Goal: Answer question/provide support: Share knowledge or assist other users

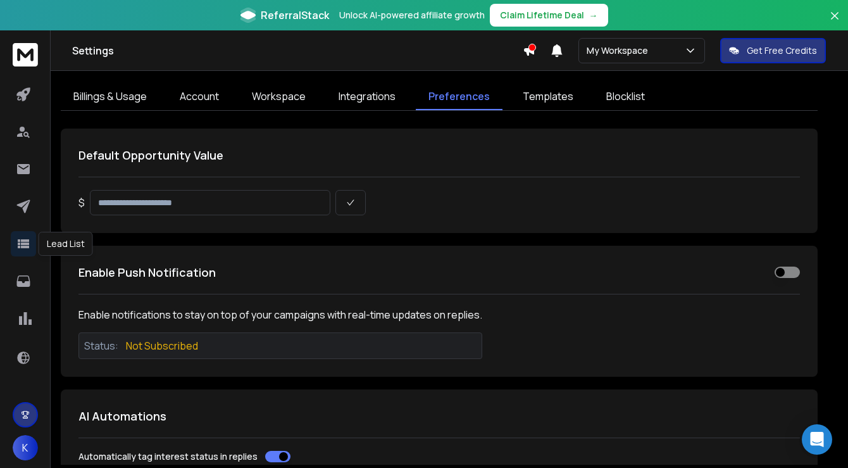
click at [23, 240] on icon at bounding box center [23, 243] width 11 height 9
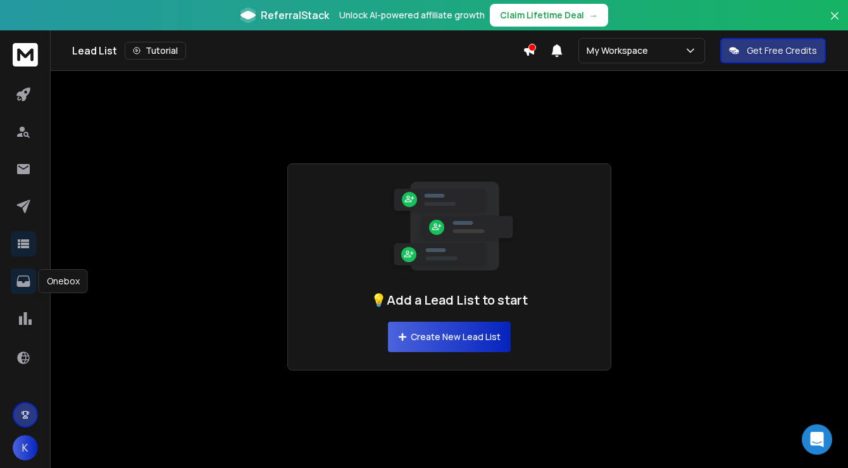
click at [28, 276] on icon at bounding box center [22, 280] width 13 height 11
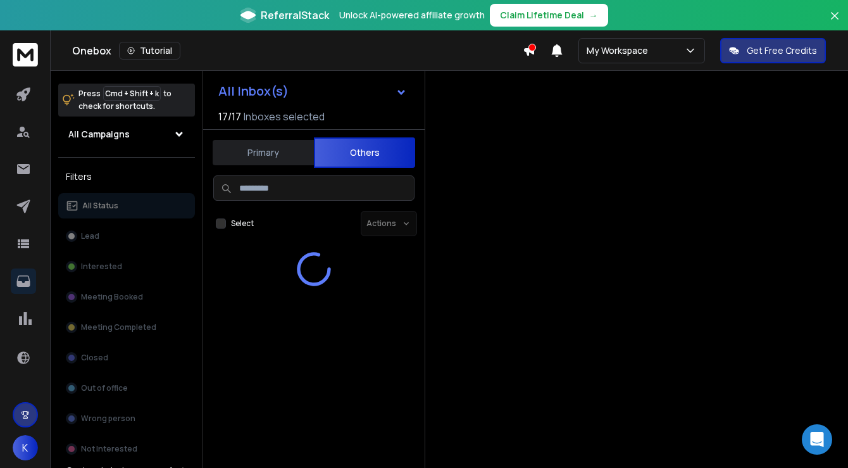
click at [346, 155] on button "Others" at bounding box center [364, 152] width 101 height 30
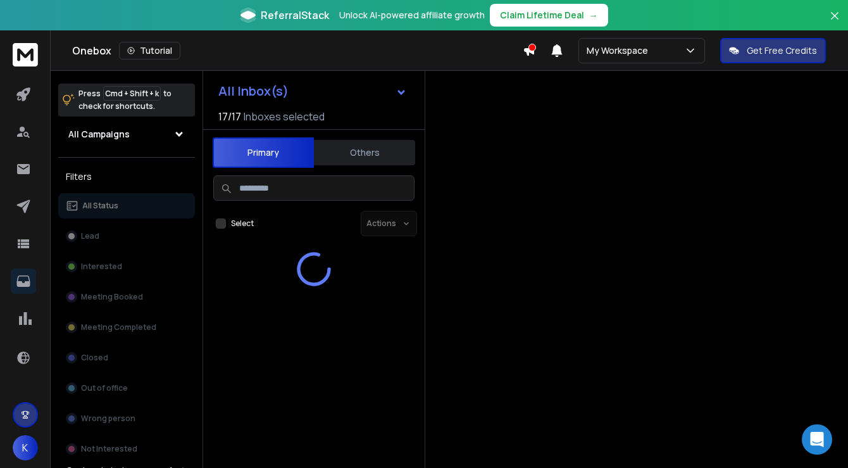
click at [300, 156] on button "Primary" at bounding box center [263, 152] width 101 height 30
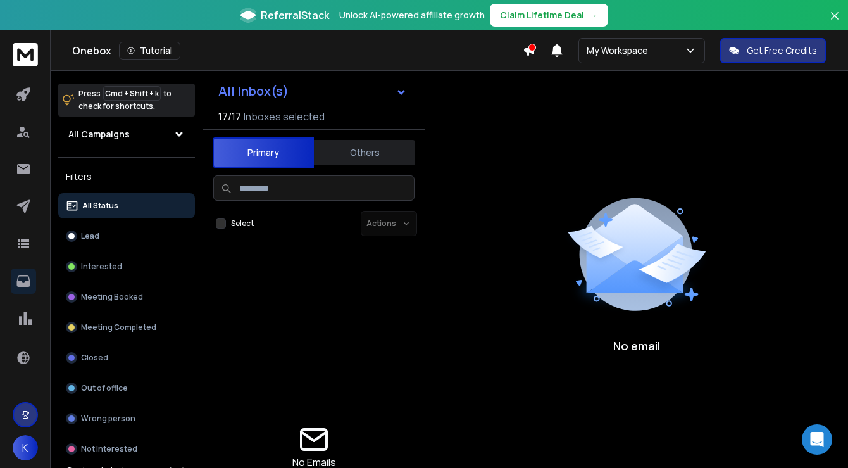
click at [362, 167] on div "Primary Others Select Actions No Emails" at bounding box center [313, 367] width 221 height 455
click at [360, 157] on button "Others" at bounding box center [364, 153] width 101 height 28
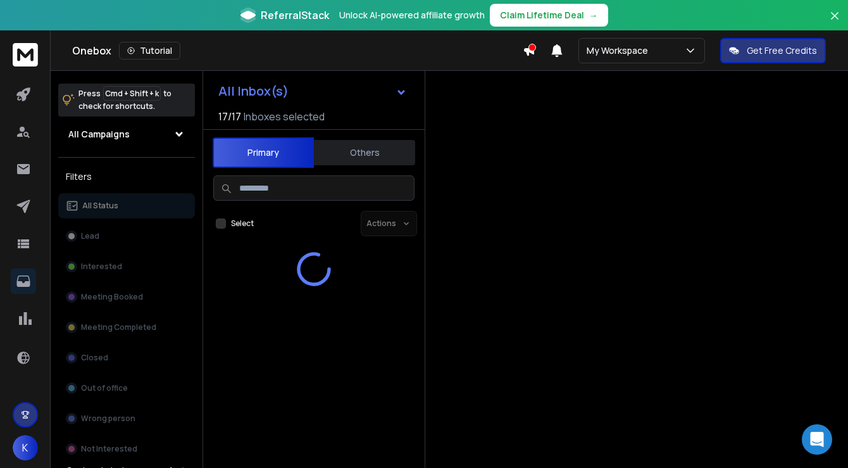
click at [296, 146] on button "Primary" at bounding box center [263, 152] width 101 height 30
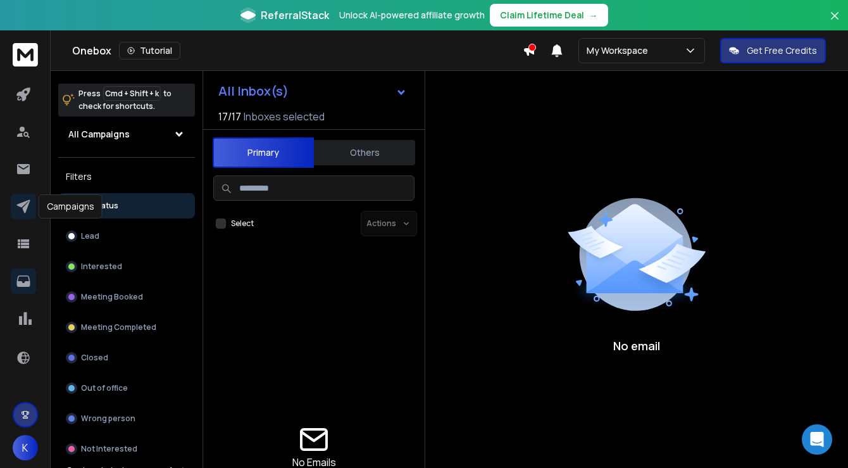
click at [17, 200] on icon at bounding box center [23, 206] width 15 height 15
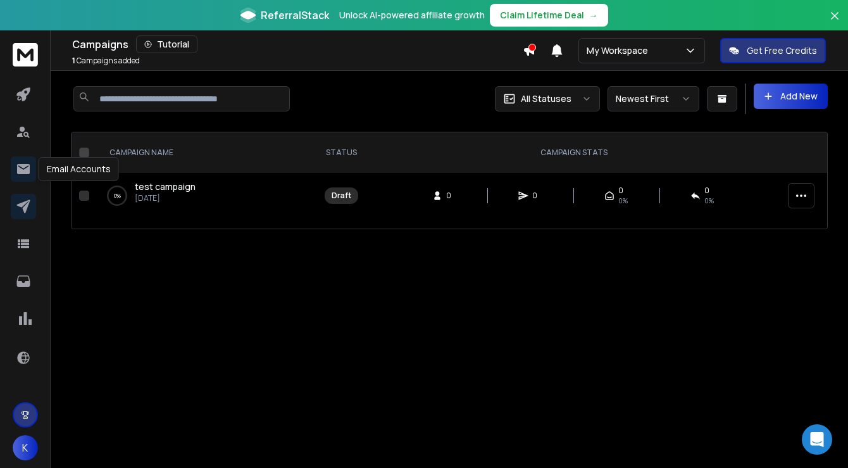
click at [19, 170] on icon at bounding box center [23, 169] width 13 height 10
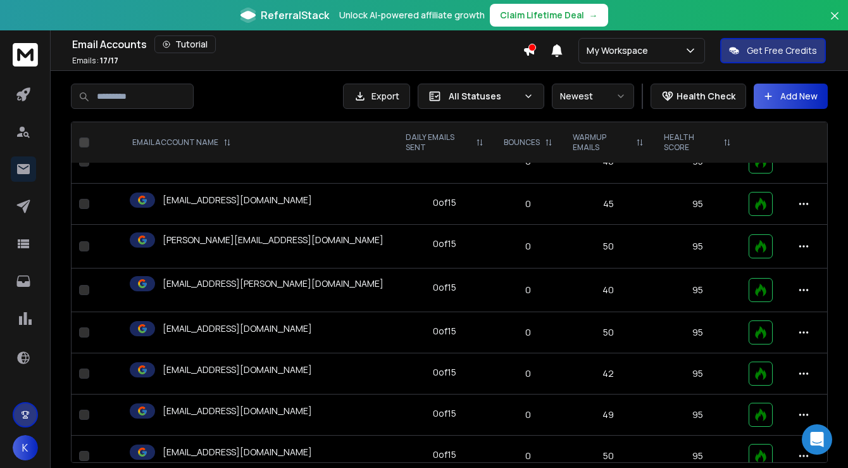
scroll to position [410, 0]
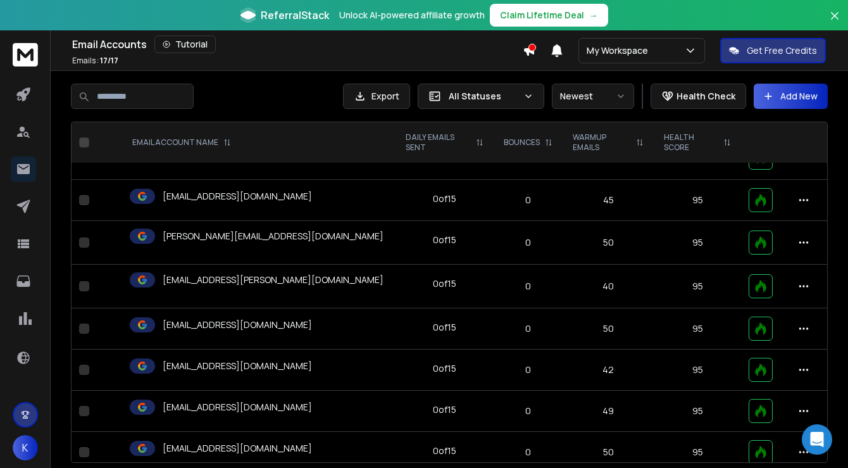
click at [592, 434] on td "50" at bounding box center [608, 452] width 91 height 41
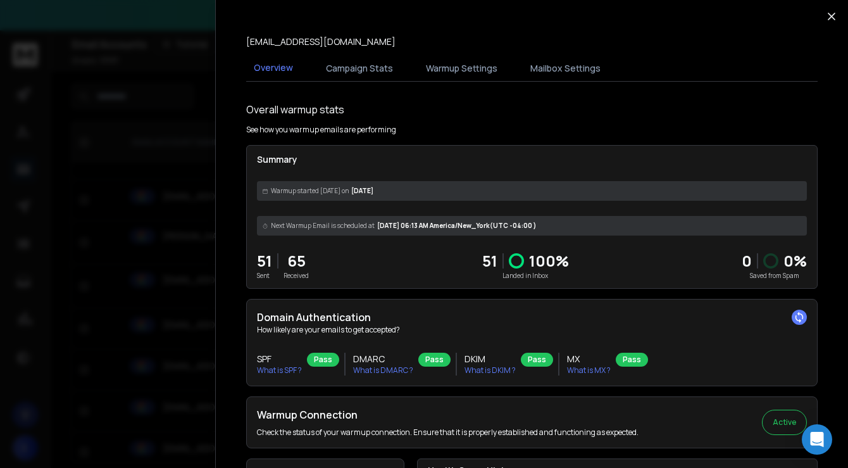
click at [830, 16] on icon "button" at bounding box center [831, 16] width 13 height 13
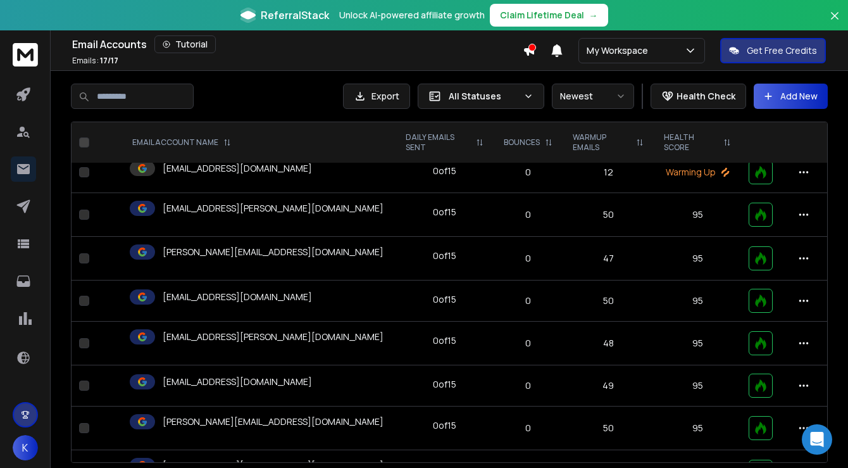
scroll to position [0, 0]
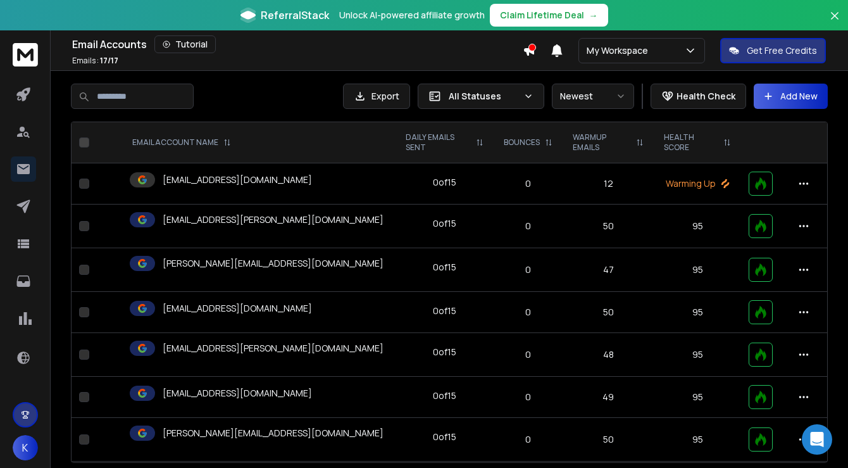
click at [595, 192] on td "12" at bounding box center [608, 183] width 91 height 41
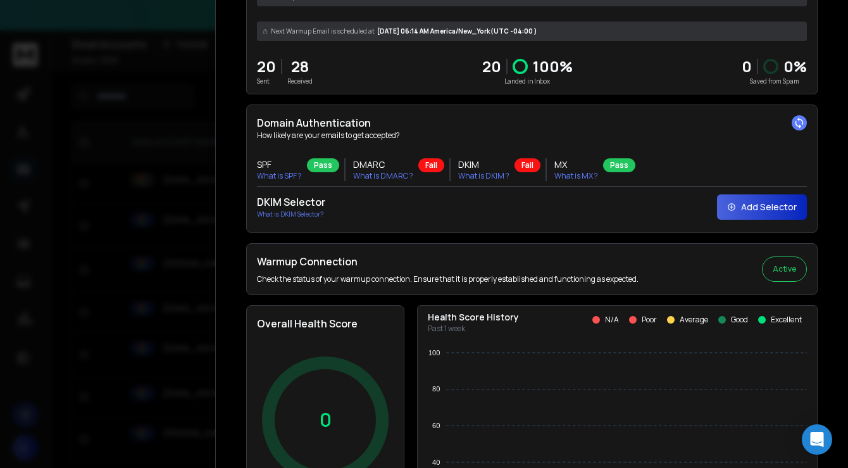
scroll to position [219, 0]
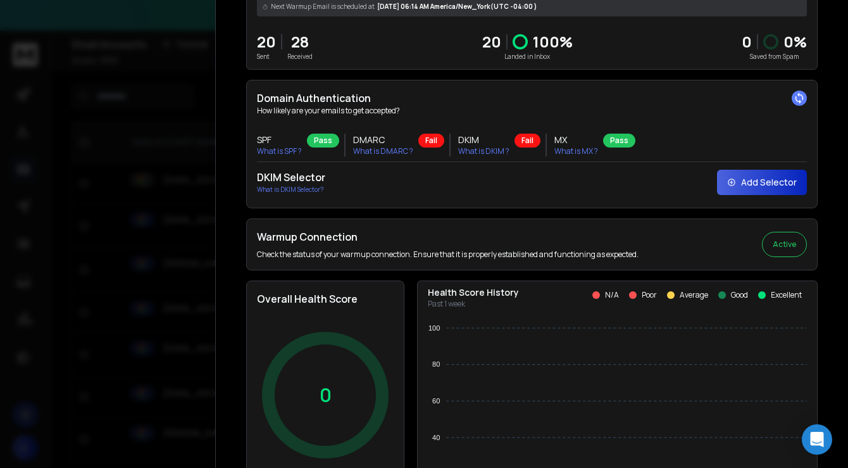
click at [763, 182] on button "Add Selector" at bounding box center [762, 182] width 90 height 25
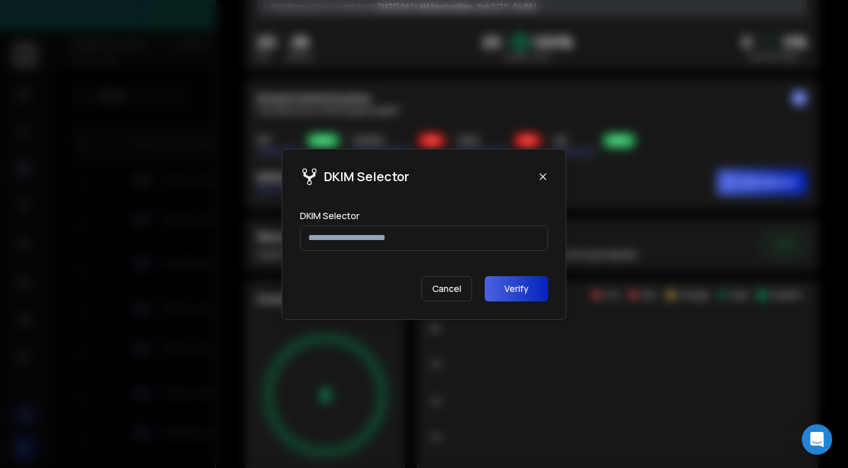
click at [470, 235] on input "text" at bounding box center [424, 237] width 248 height 25
click at [479, 196] on div "DKIM Selector" at bounding box center [424, 189] width 248 height 44
click at [541, 179] on icon at bounding box center [543, 177] width 10 height 10
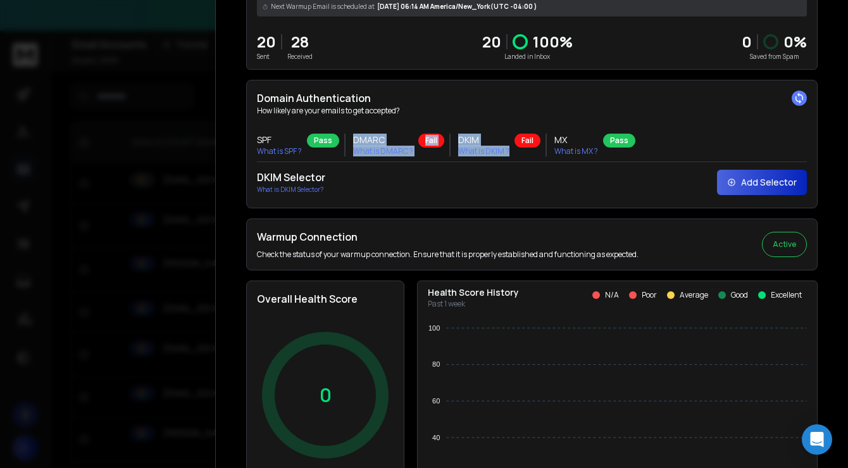
drag, startPoint x: 353, startPoint y: 142, endPoint x: 511, endPoint y: 153, distance: 158.0
click at [511, 153] on div "SPF What is SPF ? Pass DMARC What is DMARC ? Fail DKIM What is DKIM ? Fail MX W…" at bounding box center [532, 145] width 550 height 23
click at [521, 192] on div "DKIM Selector What is DKIM Selector? Add Selector" at bounding box center [532, 179] width 550 height 36
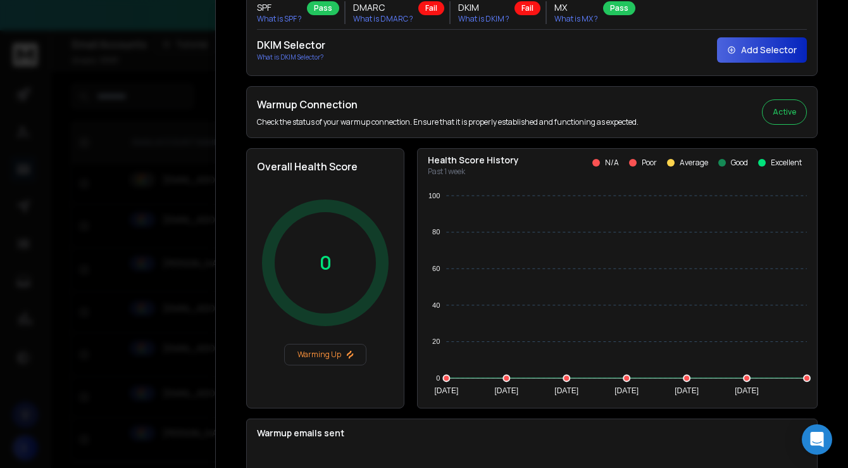
scroll to position [613, 0]
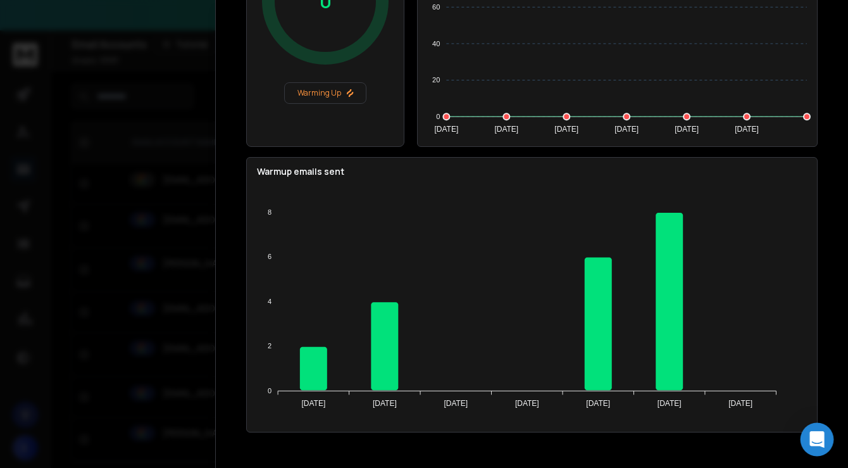
click at [814, 444] on icon "Open Intercom Messenger" at bounding box center [816, 439] width 15 height 16
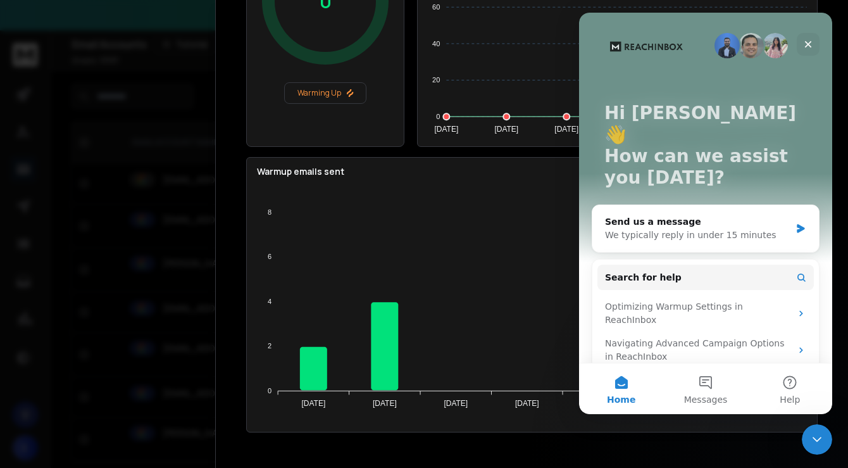
scroll to position [94, 0]
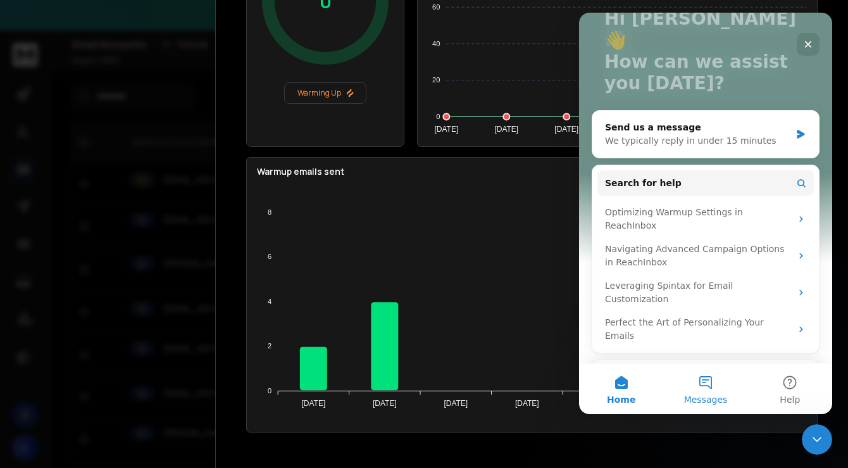
click at [709, 386] on button "Messages" at bounding box center [705, 388] width 84 height 51
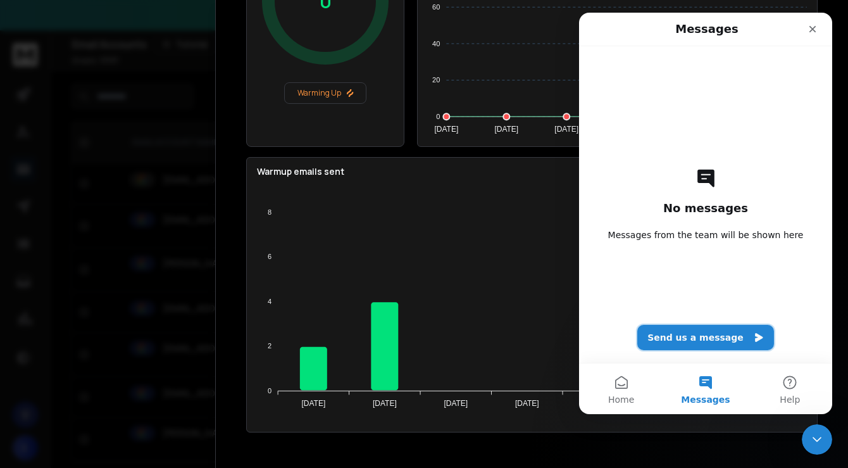
click at [702, 335] on button "Send us a message" at bounding box center [705, 337] width 137 height 25
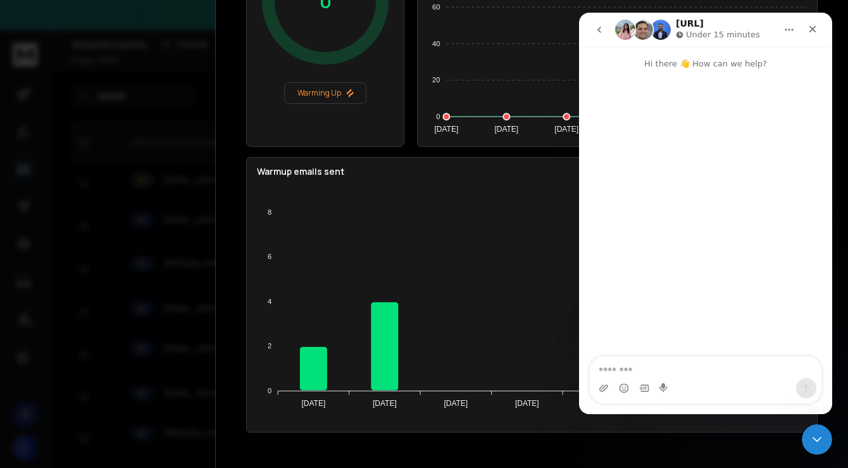
type textarea "*"
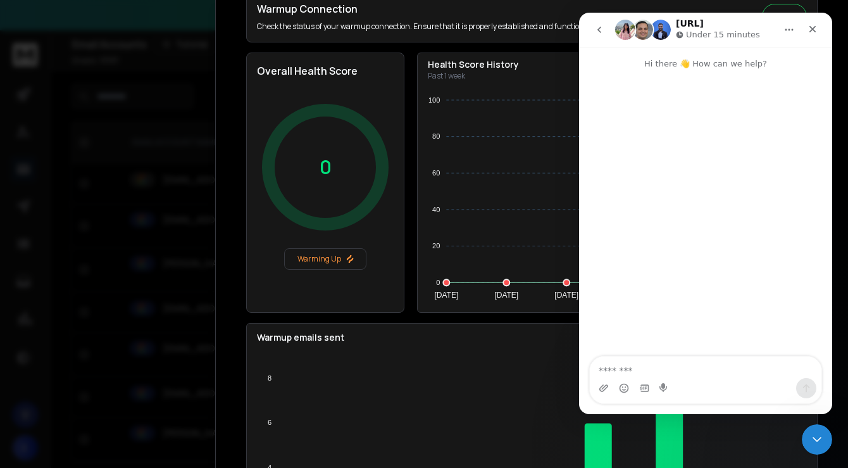
scroll to position [220, 0]
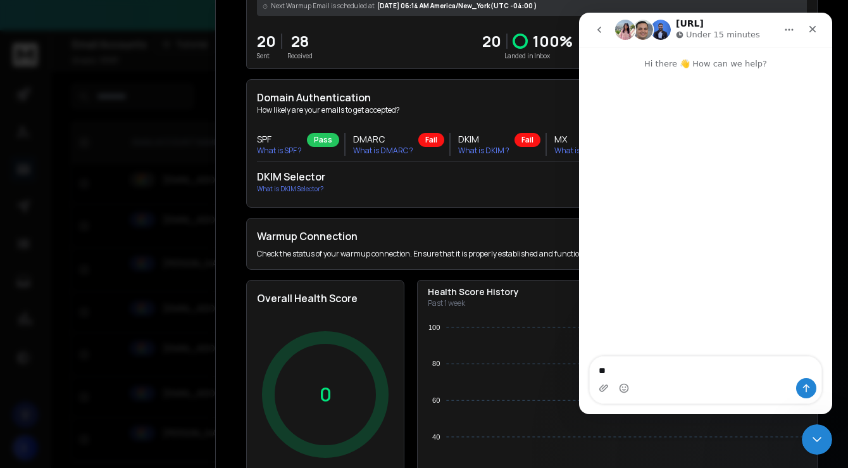
type textarea "*"
type textarea "**********"
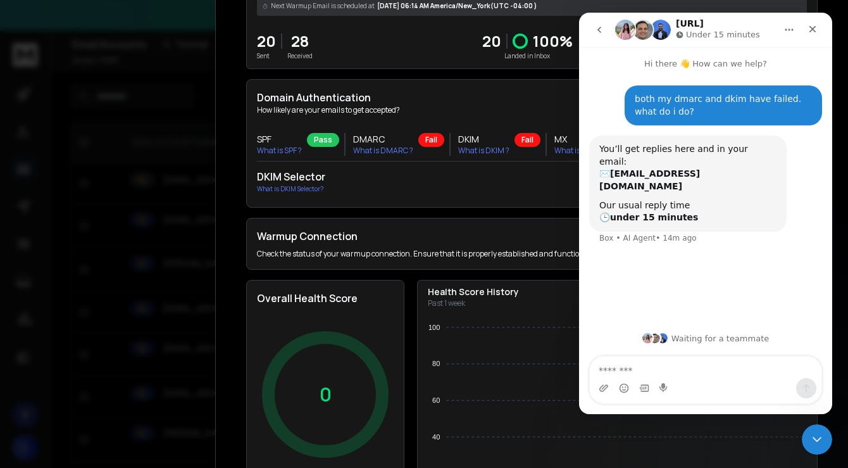
click at [163, 210] on div at bounding box center [424, 234] width 848 height 468
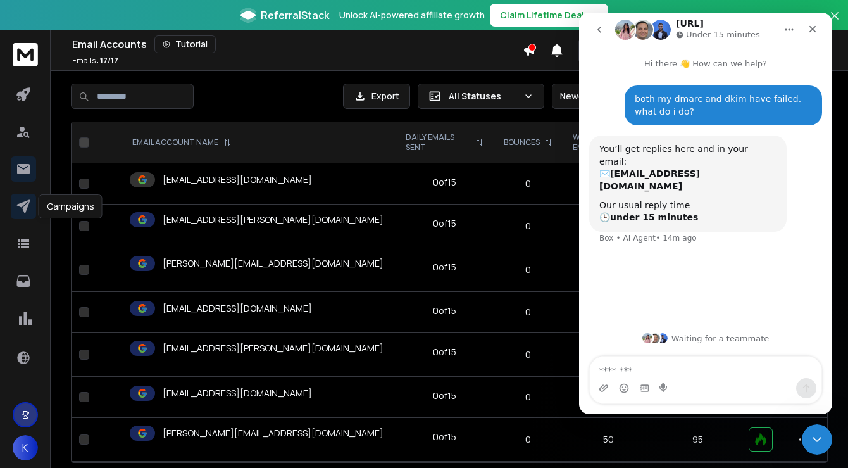
click at [30, 205] on icon at bounding box center [23, 206] width 15 height 15
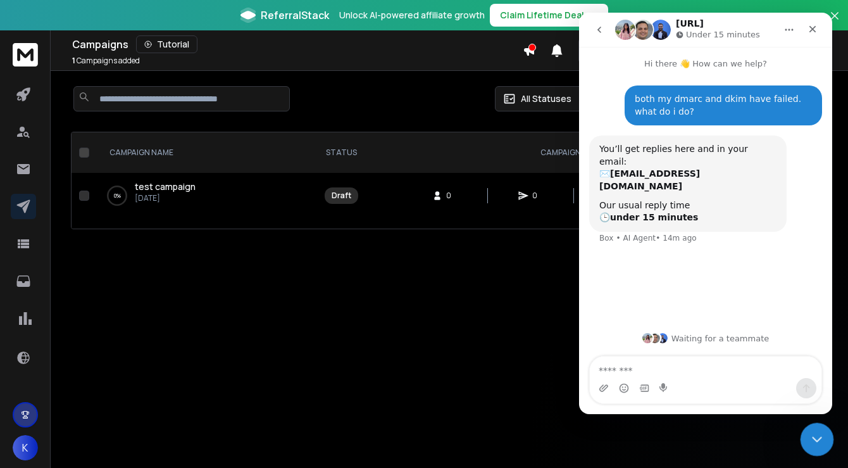
click at [811, 425] on div "Close Intercom Messenger" at bounding box center [815, 437] width 30 height 30
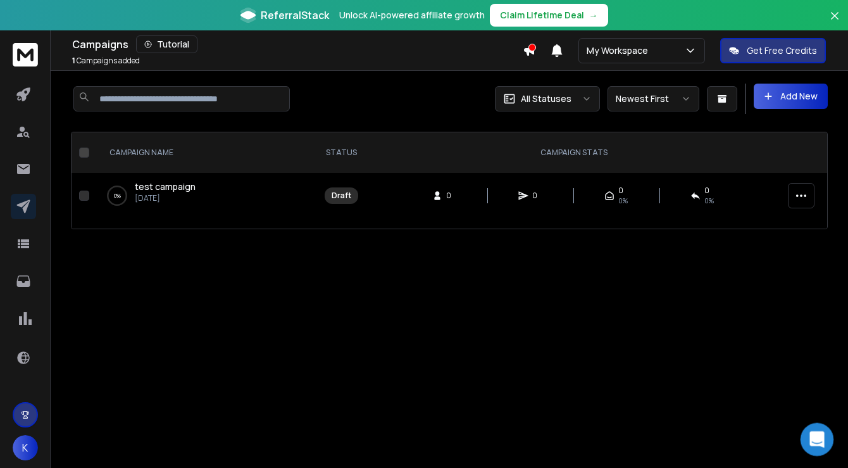
click at [819, 438] on icon "Open Intercom Messenger" at bounding box center [815, 437] width 21 height 21
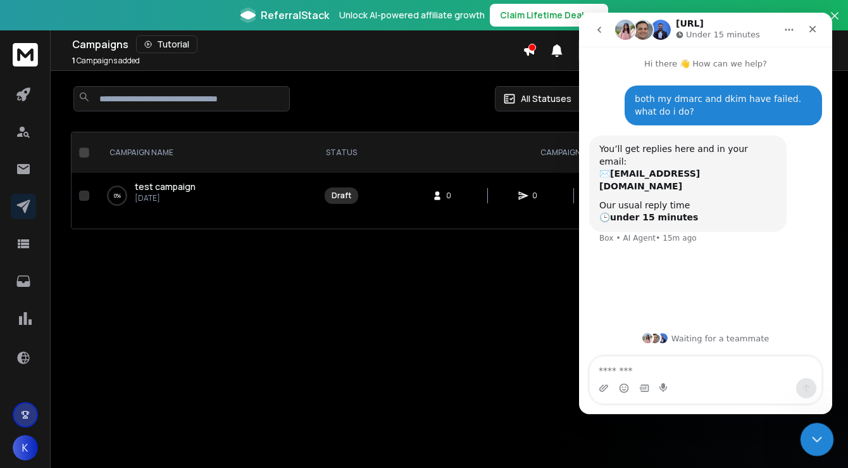
click at [819, 438] on icon "Close Intercom Messenger" at bounding box center [815, 437] width 15 height 15
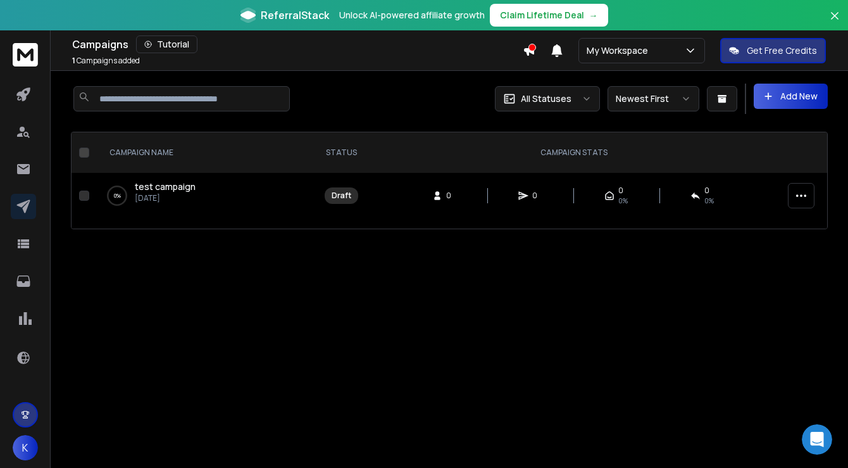
click at [801, 203] on button "button" at bounding box center [801, 195] width 27 height 25
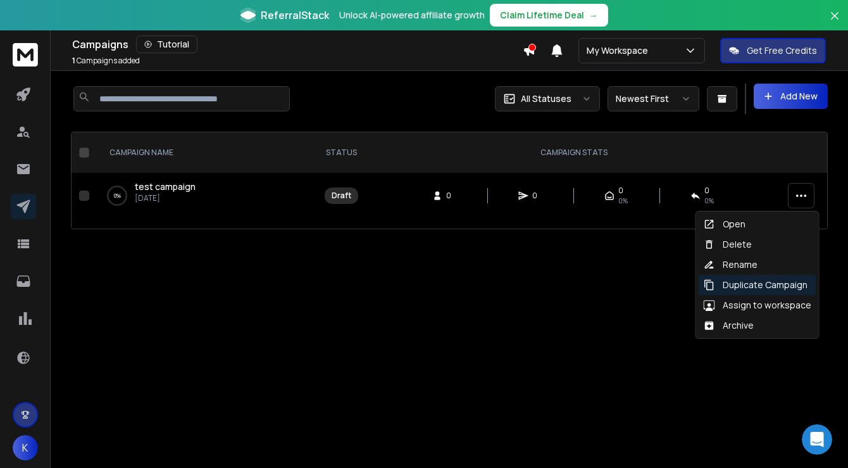
click at [217, 194] on div "0 % test campaign [DATE]" at bounding box center [205, 195] width 196 height 30
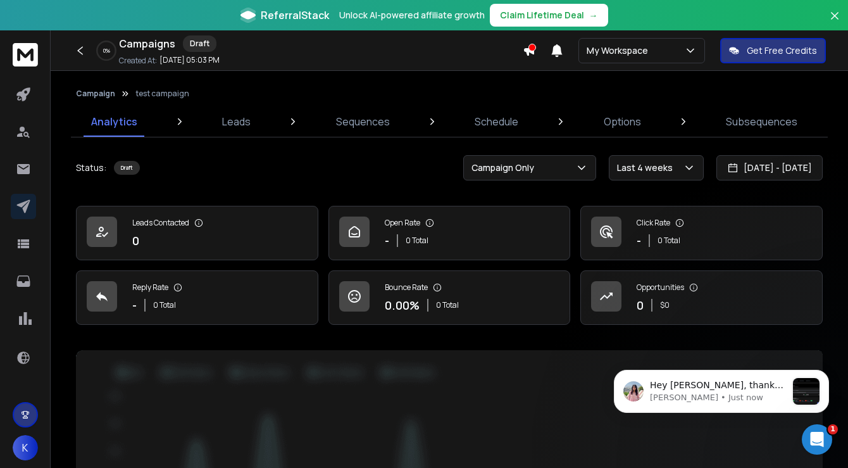
scroll to position [123, 0]
click at [780, 403] on div "Hey [PERSON_NAME], thanks for reaching out. Yes, your DMARC and DKIM is failing…" at bounding box center [718, 391] width 137 height 25
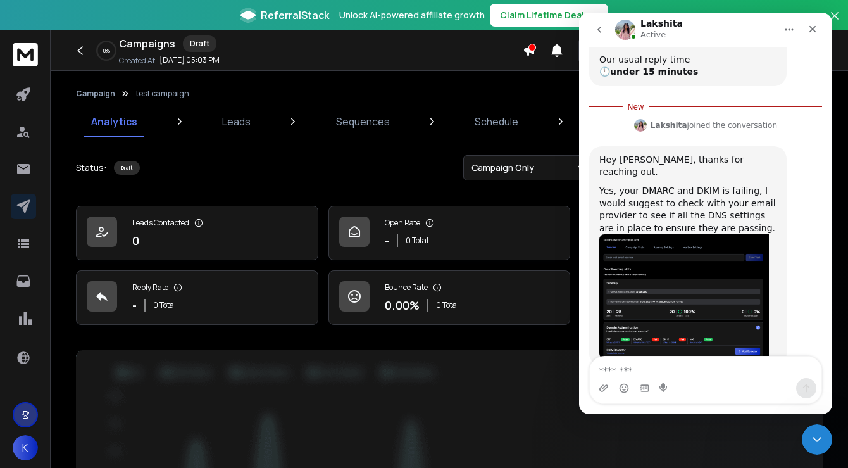
scroll to position [144, 0]
click at [722, 240] on img "Lakshita says…" at bounding box center [684, 296] width 170 height 124
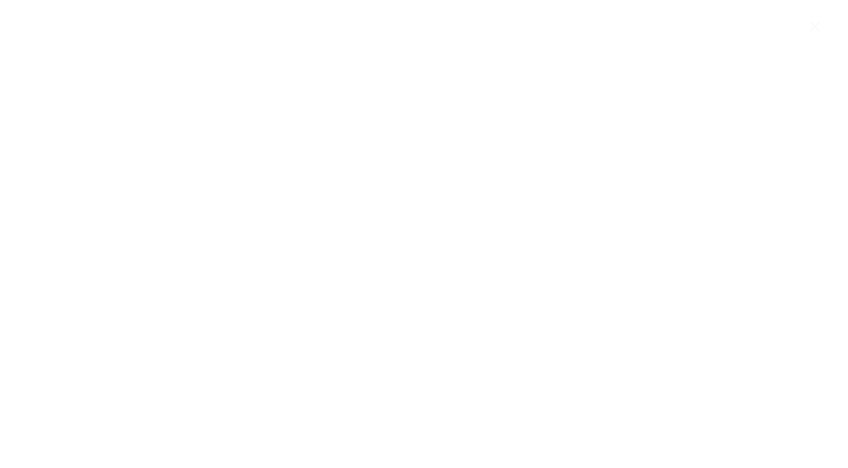
scroll to position [0, 0]
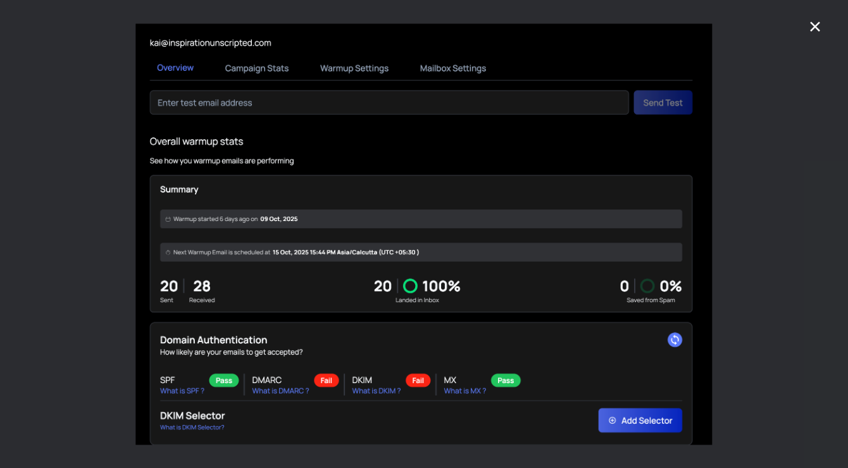
click at [770, 140] on div "Intercom messenger" at bounding box center [424, 234] width 848 height 468
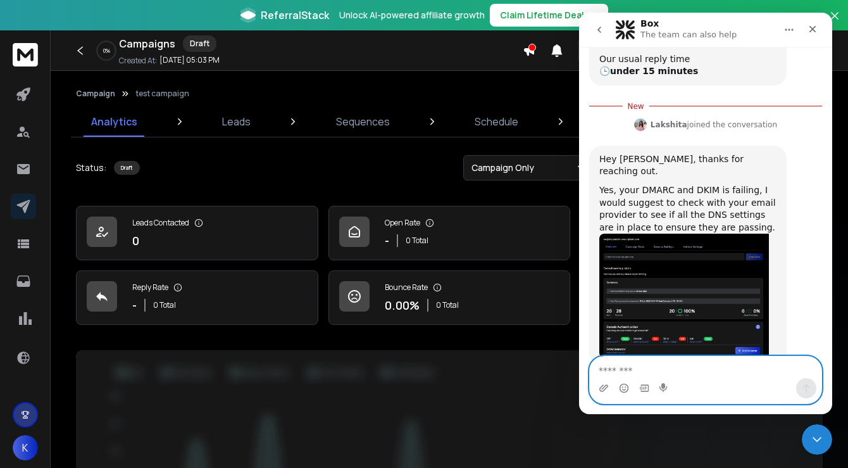
click at [711, 370] on textarea "Message…" at bounding box center [706, 367] width 232 height 22
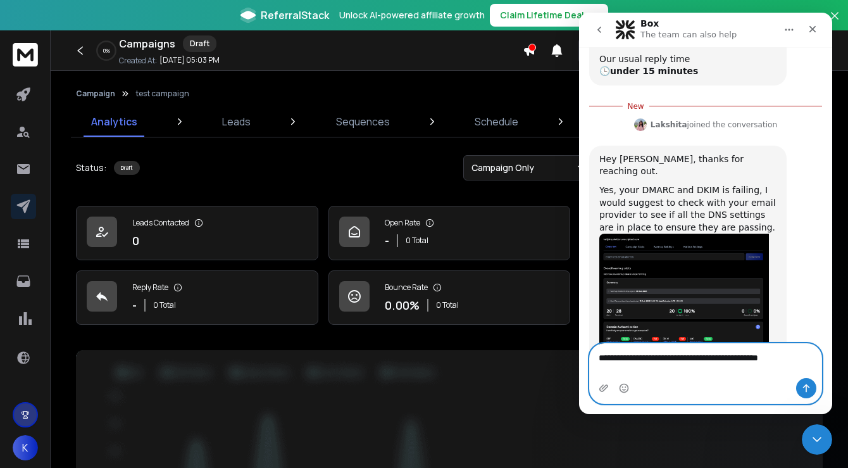
scroll to position [157, 0]
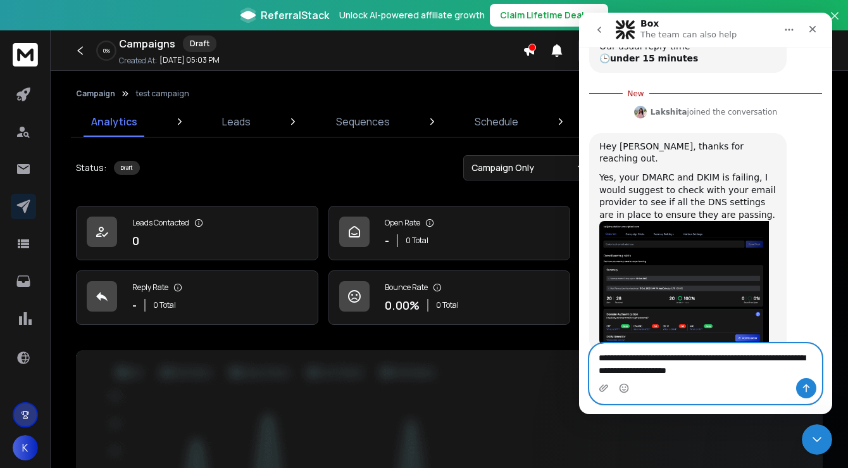
type textarea "**********"
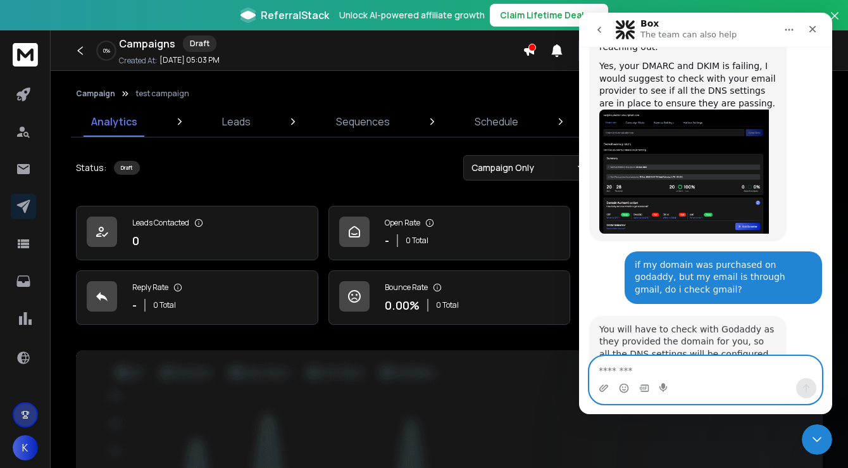
scroll to position [248, 0]
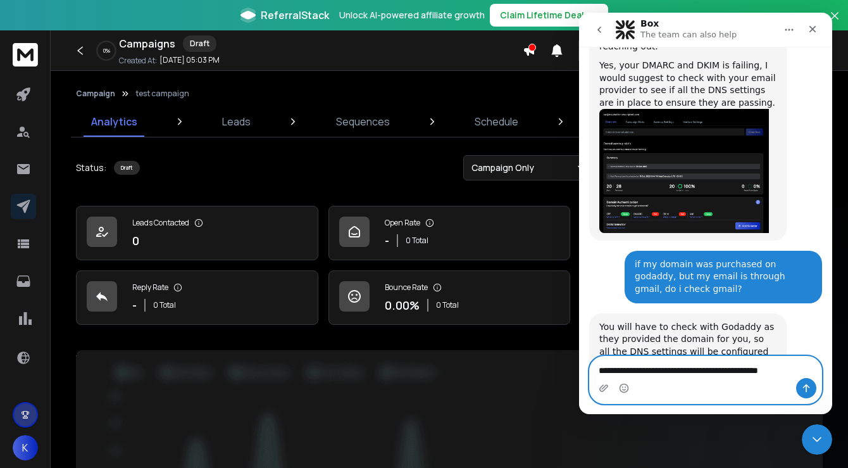
click at [601, 375] on textarea "**********" at bounding box center [706, 367] width 232 height 22
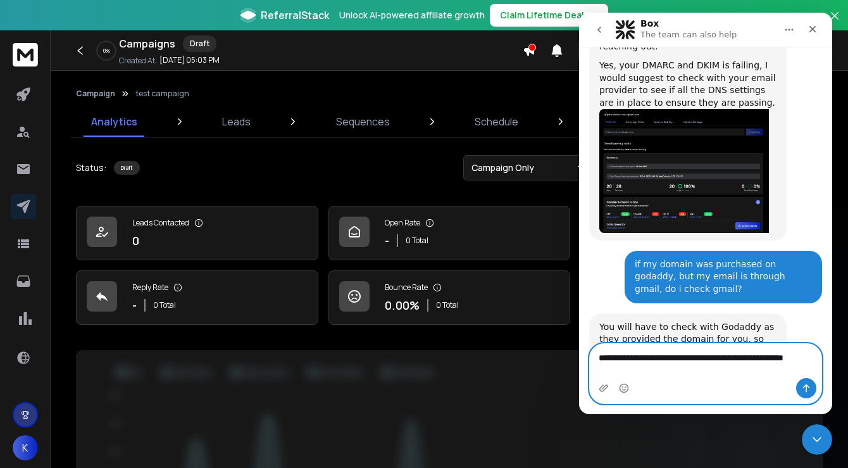
scroll to position [261, 0]
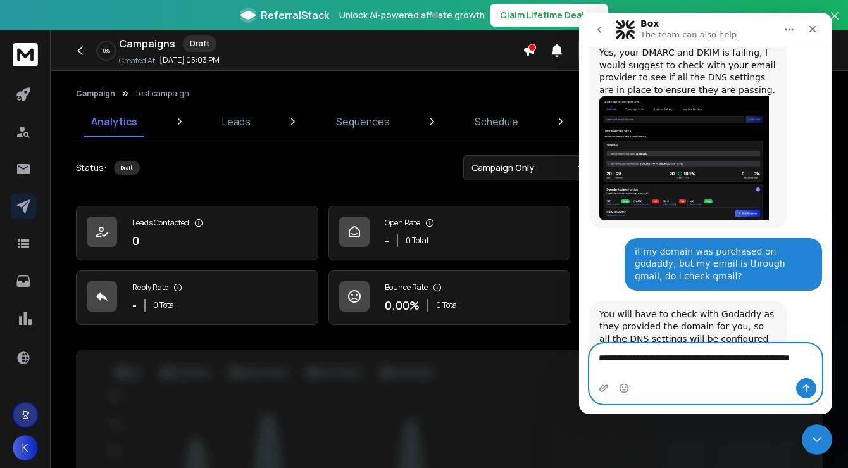
type textarea "**********"
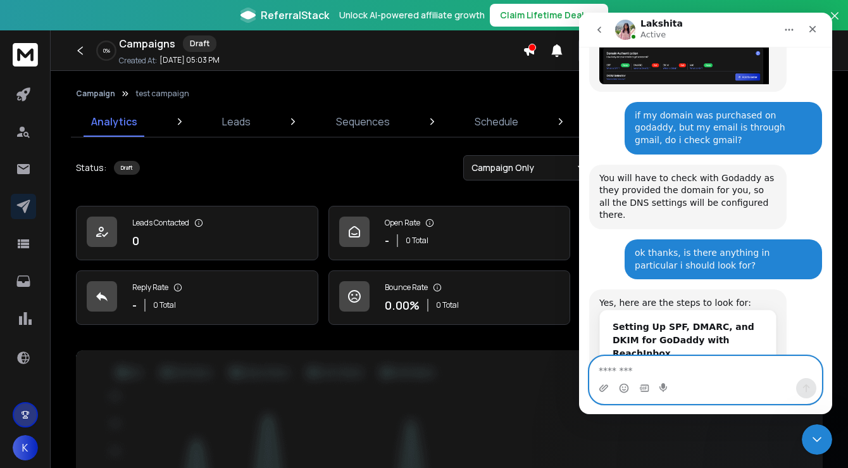
scroll to position [409, 0]
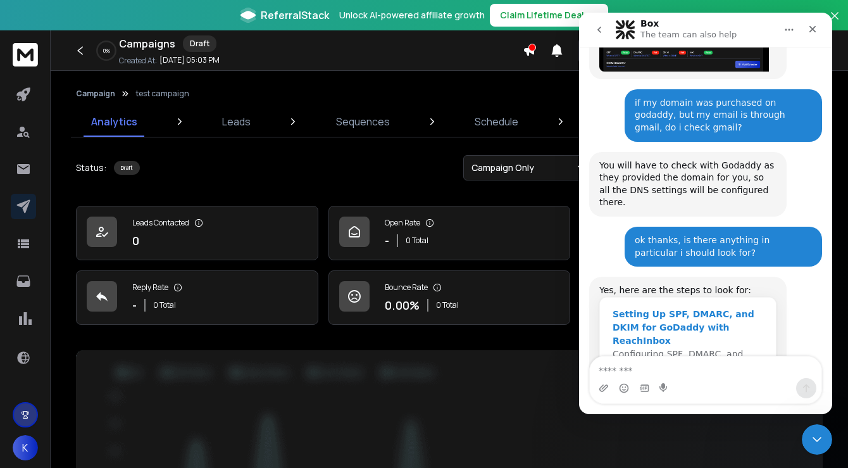
click at [689, 308] on div "Setting Up SPF, DMARC, and DKIM for GoDaddy with ReachInbox" at bounding box center [688, 328] width 151 height 40
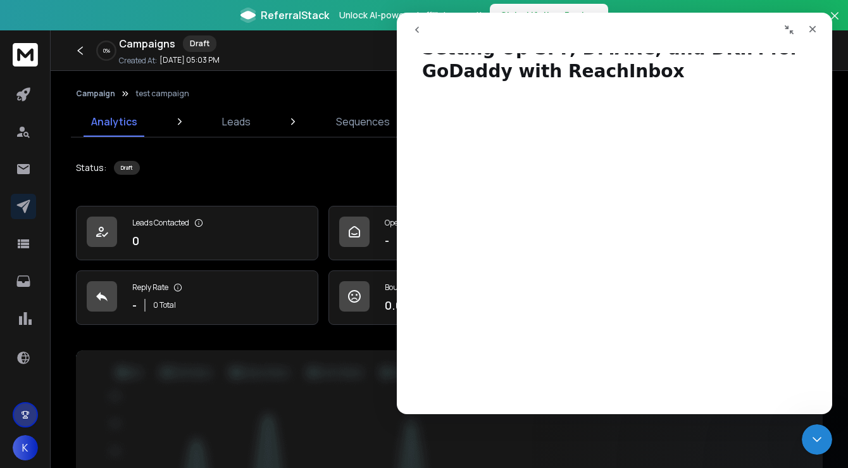
scroll to position [31, 0]
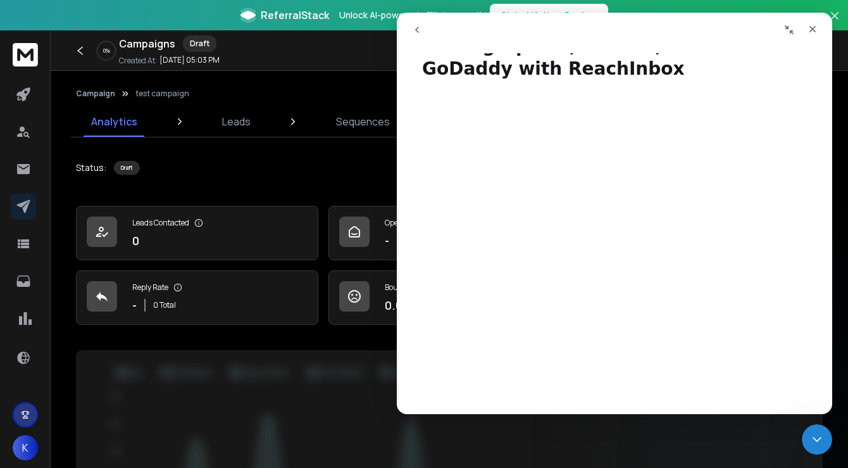
click at [416, 33] on icon "go back" at bounding box center [417, 30] width 10 height 10
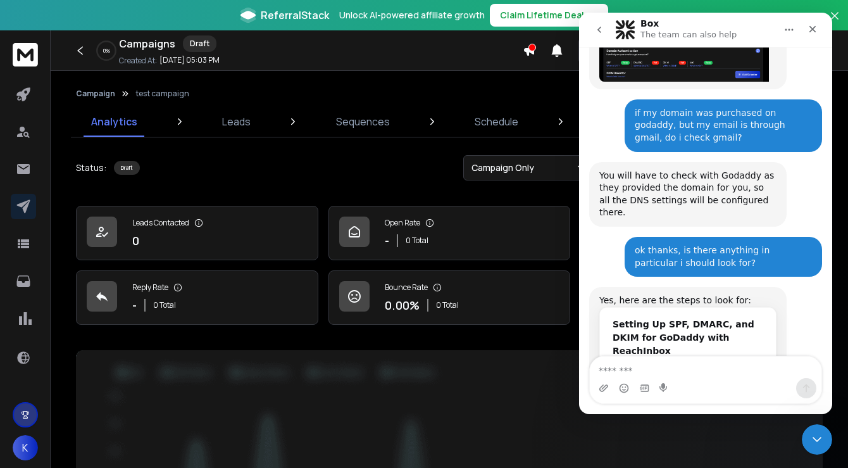
scroll to position [409, 0]
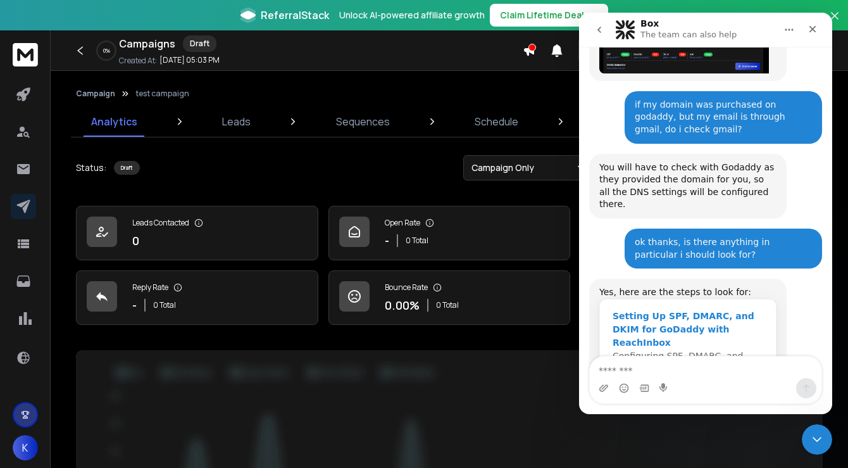
click at [630, 309] on div "Setting Up SPF, DMARC, and DKIM for GoDaddy with ReachInbox" at bounding box center [688, 329] width 151 height 40
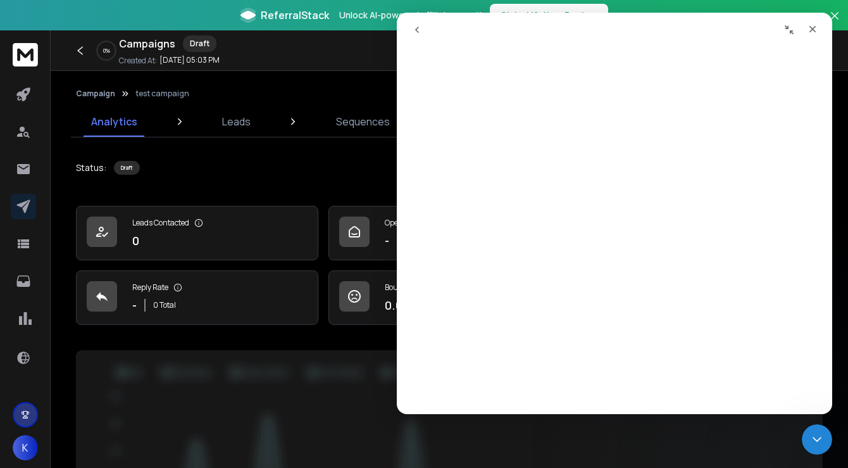
scroll to position [0, 0]
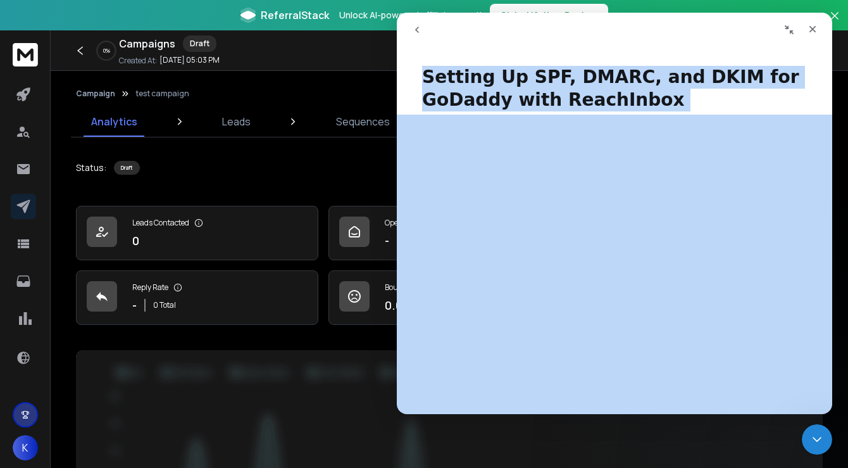
click at [422, 82] on h1 "Setting Up SPF, DMARC, and DKIM for GoDaddy with ReachInbox" at bounding box center [614, 83] width 435 height 61
copy div "Setting Up SPF, DMARC, and DKIM for GoDaddy with ReachInbox Did this answer you…"
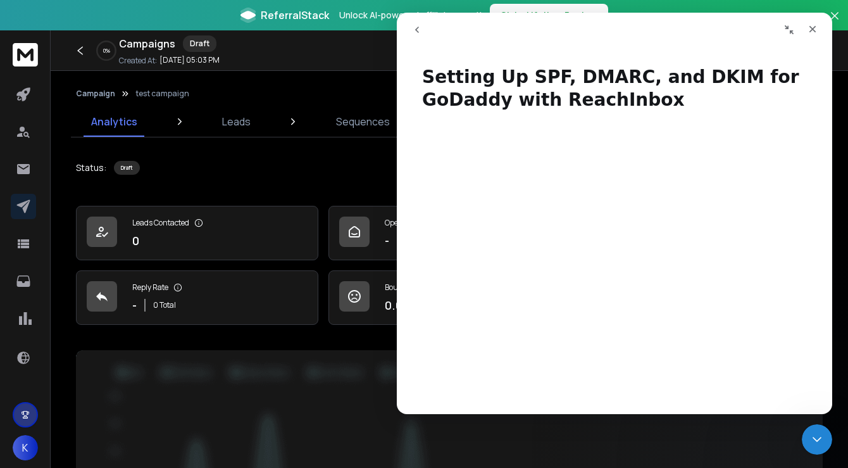
click at [624, 39] on div "Intercom messenger" at bounding box center [722, 30] width 204 height 24
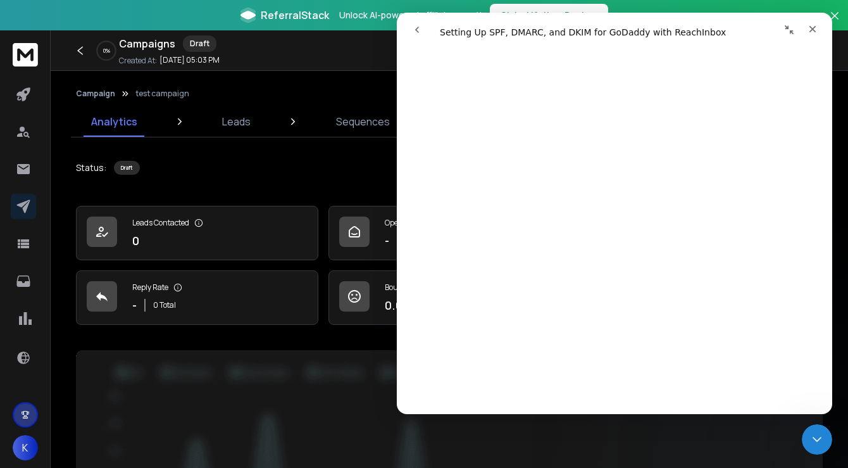
scroll to position [452, 0]
click at [416, 34] on icon "go back" at bounding box center [417, 30] width 10 height 10
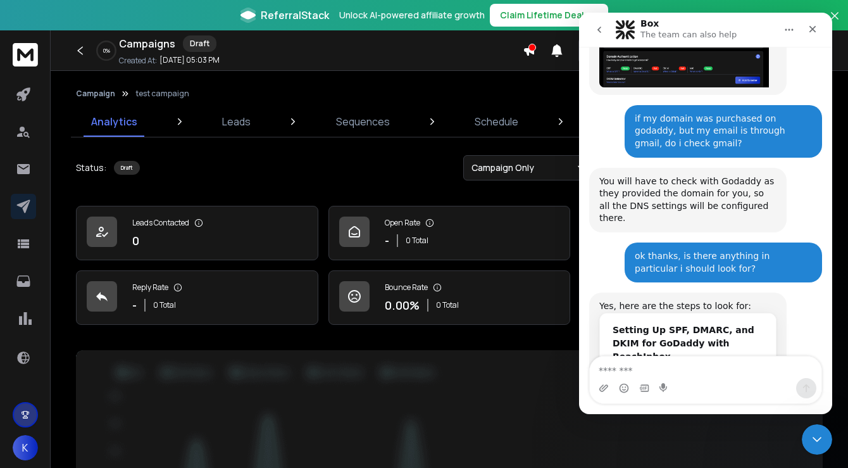
scroll to position [409, 0]
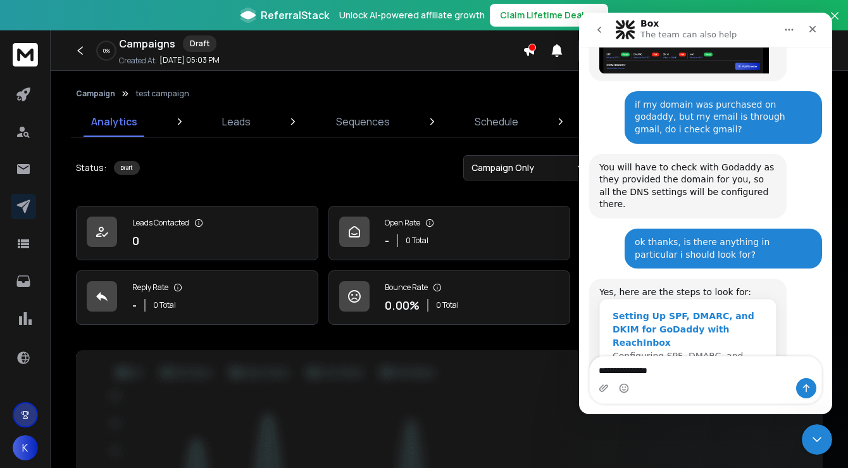
type textarea "**********"
